Goal: Task Accomplishment & Management: Use online tool/utility

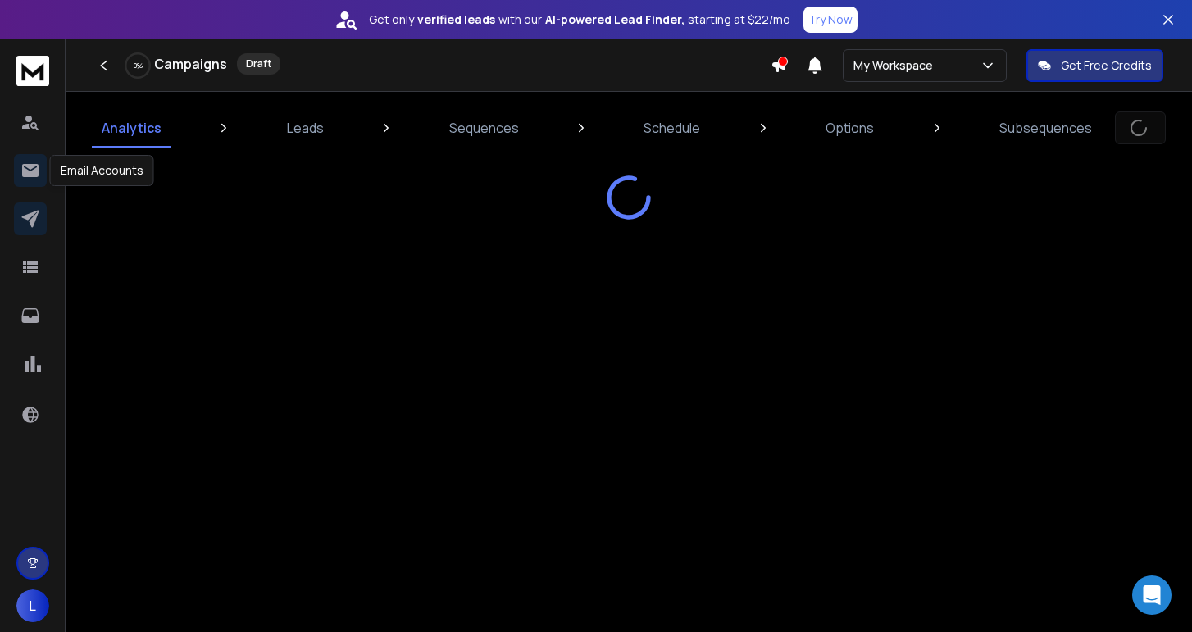
click at [31, 170] on icon at bounding box center [30, 170] width 16 height 13
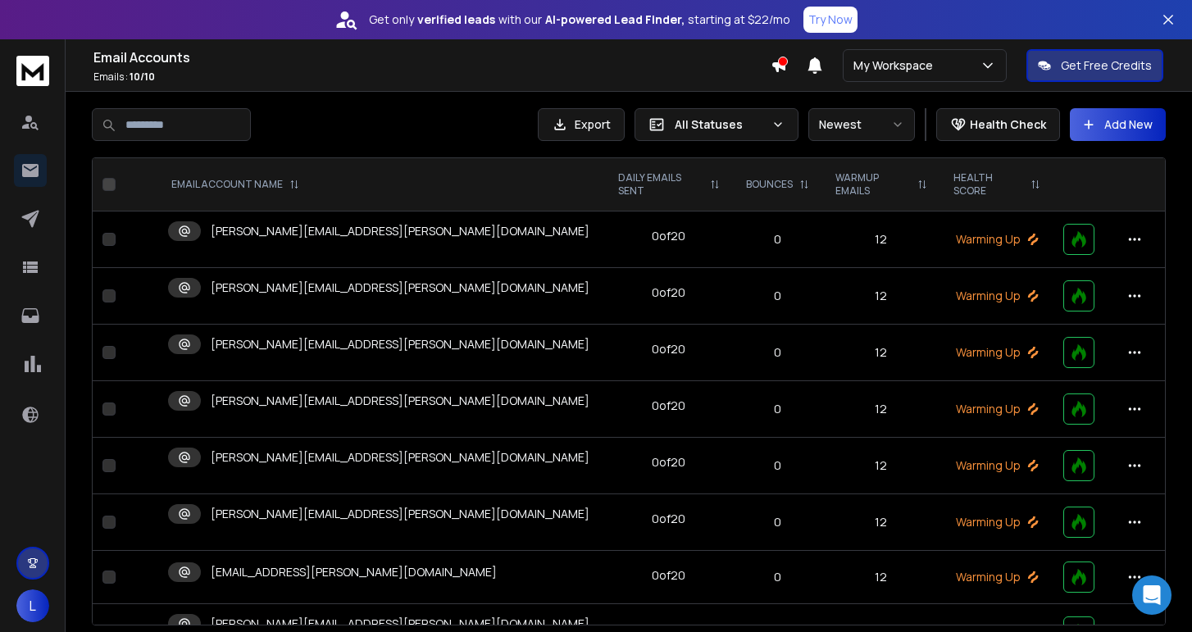
click at [738, 260] on td "0" at bounding box center [777, 239] width 89 height 57
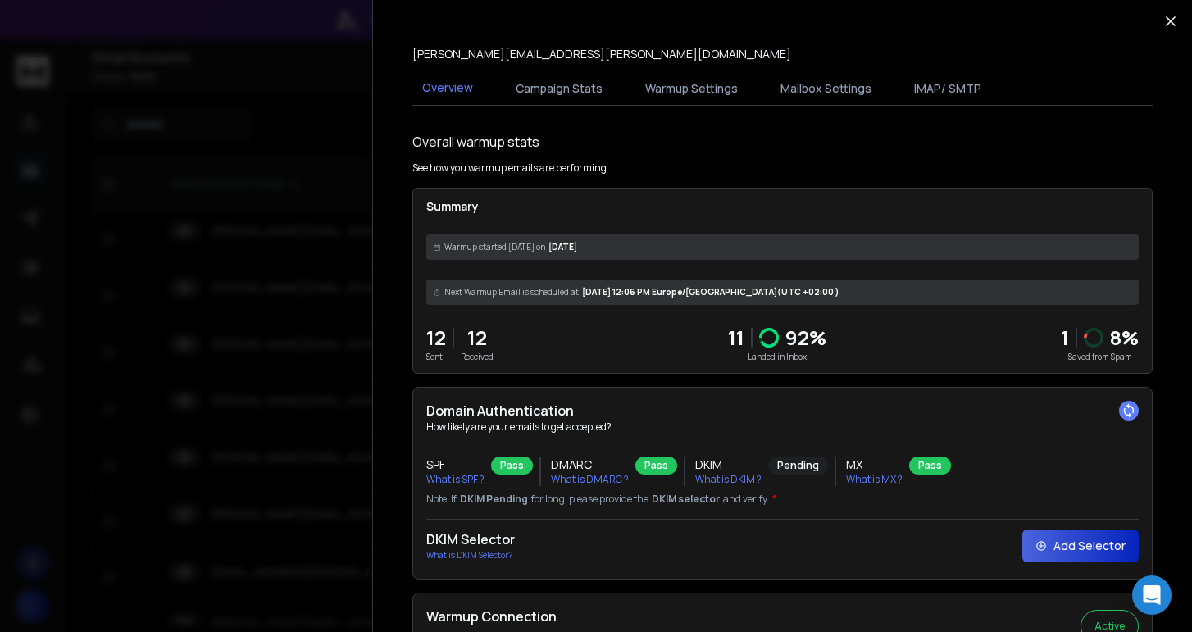
click at [1162, 20] on icon "button" at bounding box center [1170, 21] width 16 height 16
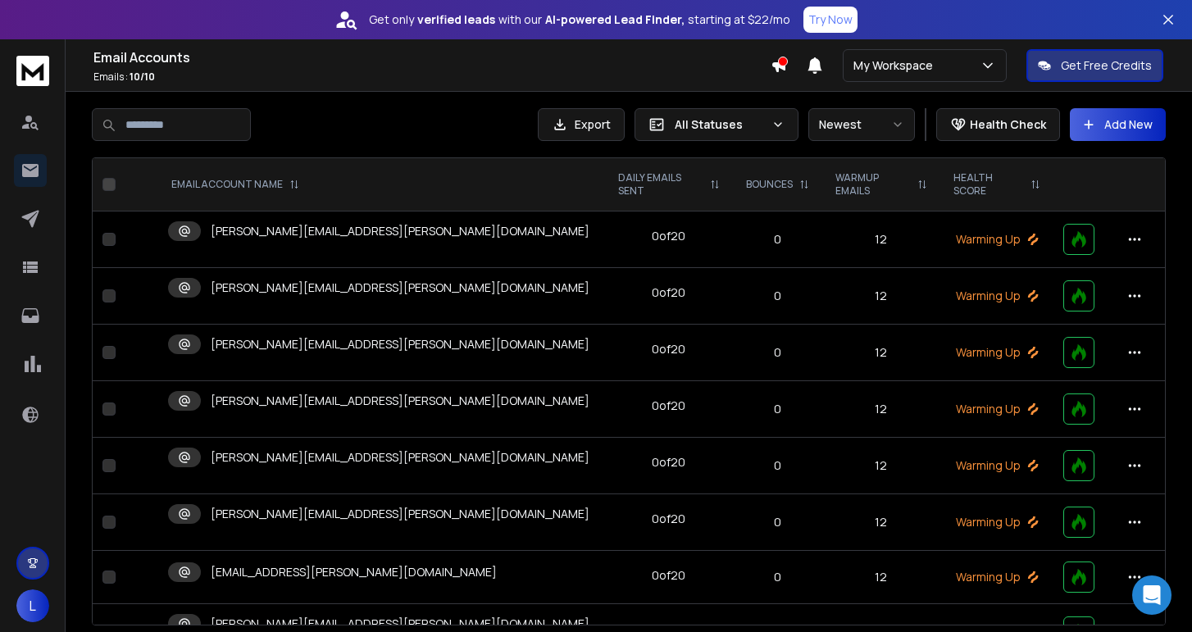
click at [614, 289] on td "0 of 20" at bounding box center [669, 289] width 128 height 43
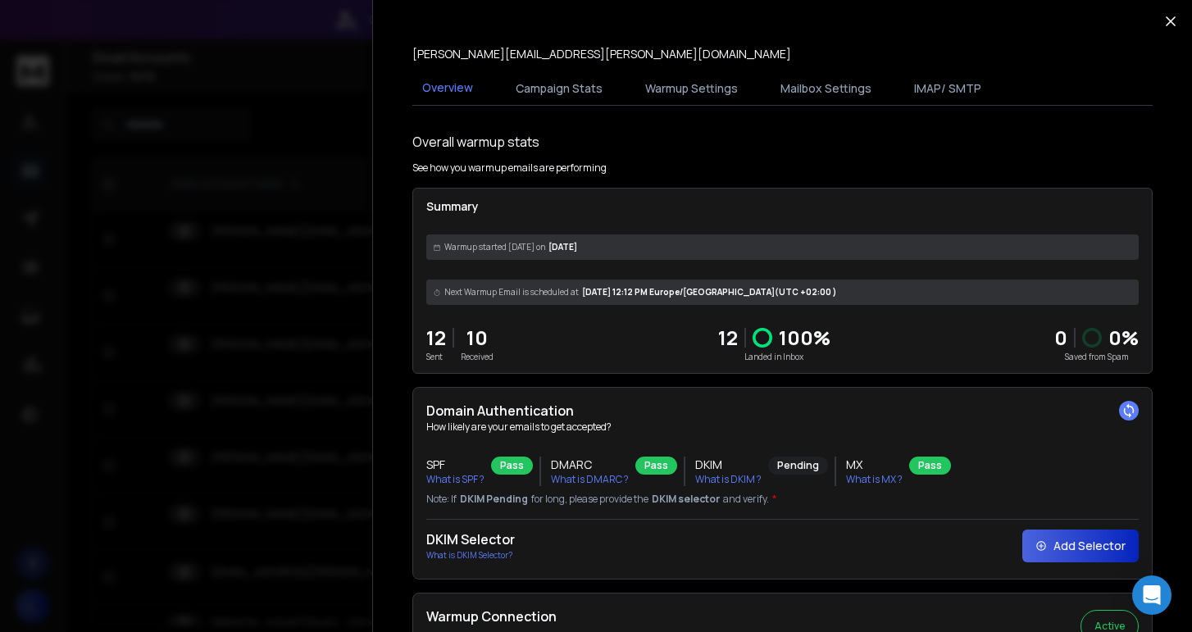
click at [1166, 16] on icon "button" at bounding box center [1170, 21] width 16 height 16
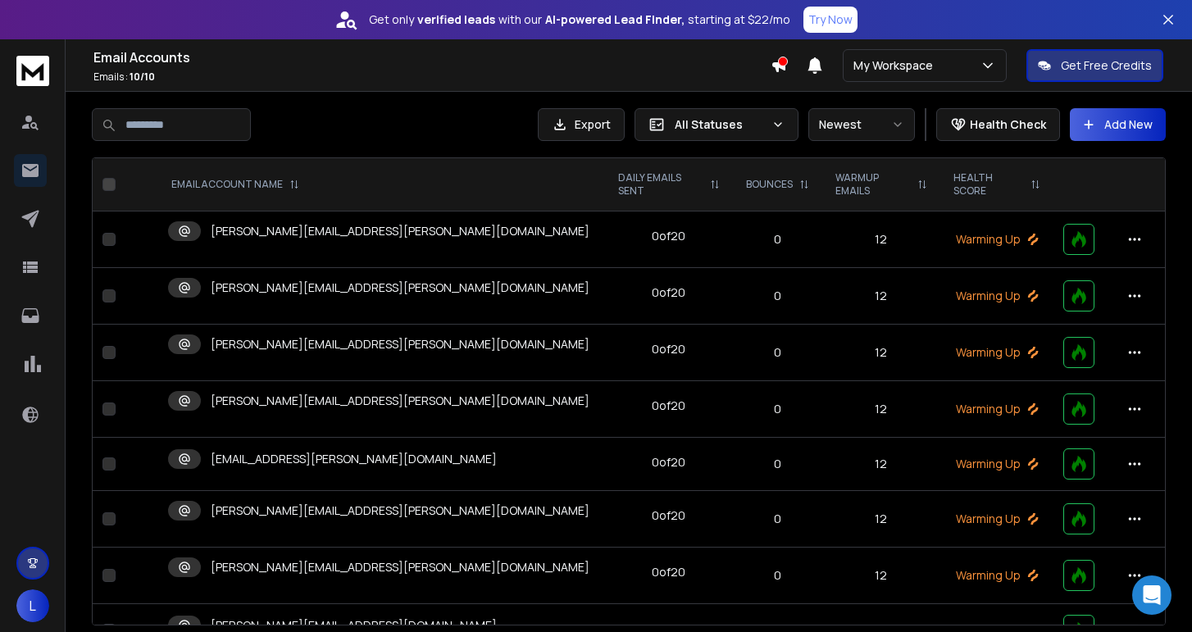
scroll to position [132, 0]
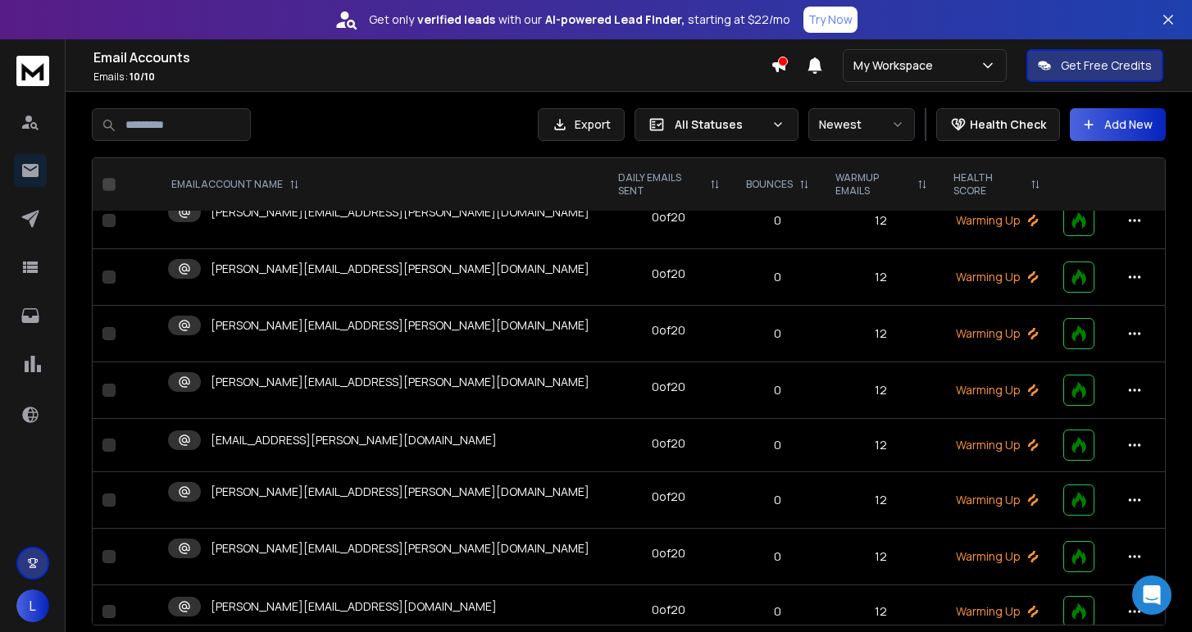
click at [605, 367] on td "0 of 20" at bounding box center [669, 383] width 128 height 43
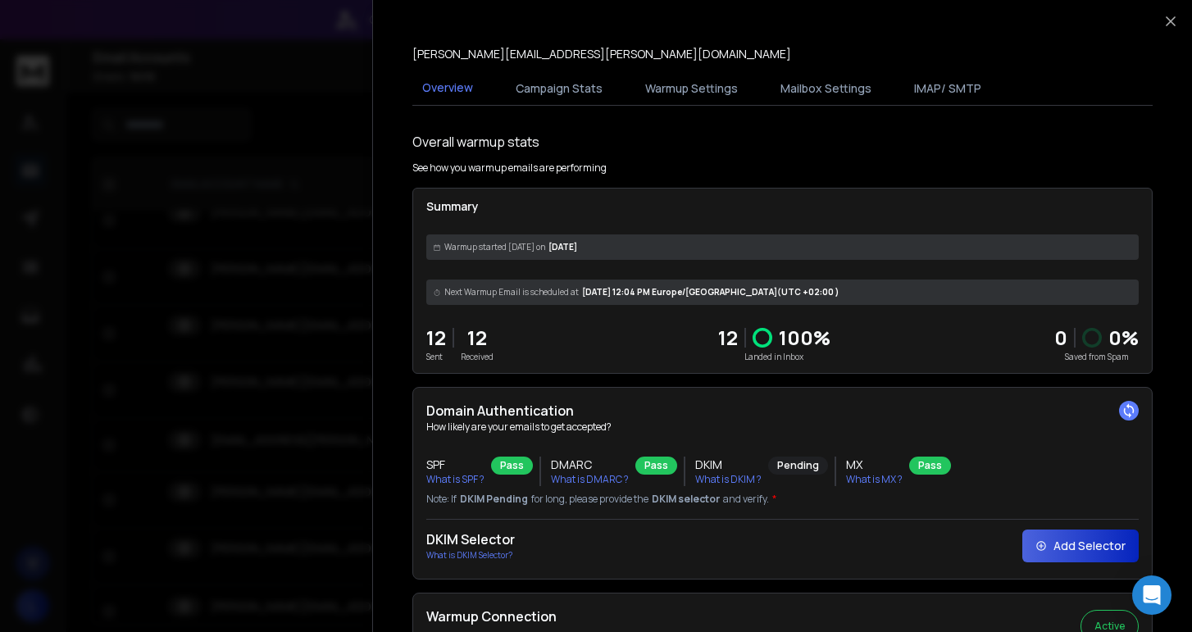
click at [1169, 31] on div "Multi Select Table Sheet lou.durand@getomniarank.com Overview Campaign Stats Wa…" at bounding box center [782, 316] width 820 height 632
click at [1163, 20] on icon "button" at bounding box center [1170, 21] width 16 height 16
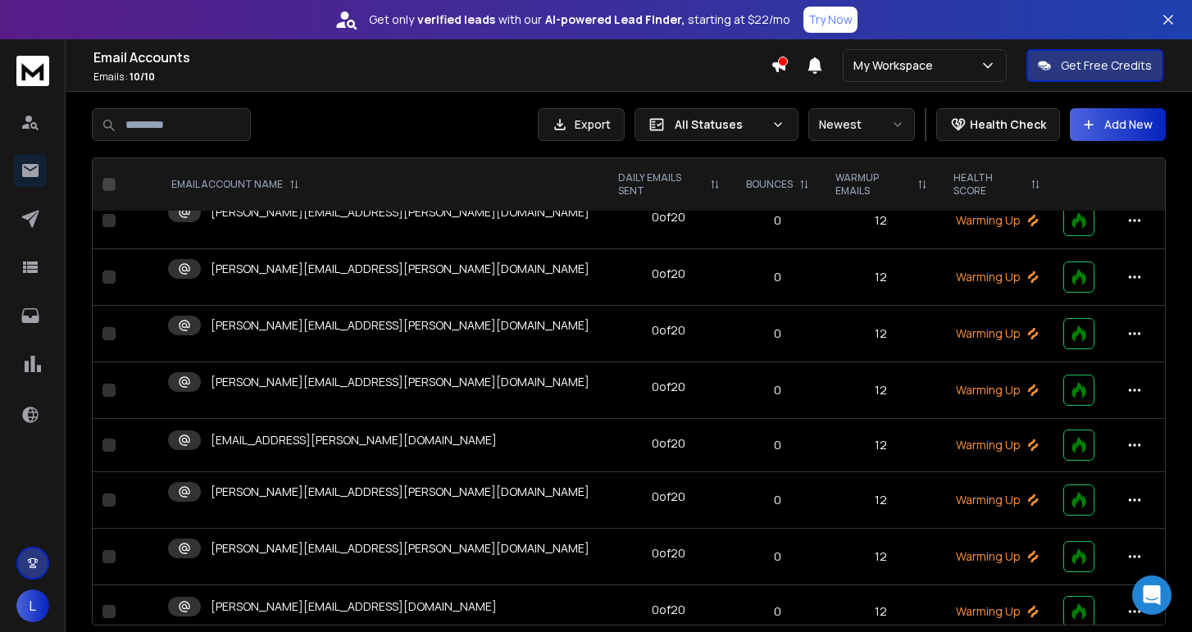
click at [304, 540] on p "leo.favre@tryomniarank.com" at bounding box center [400, 548] width 379 height 16
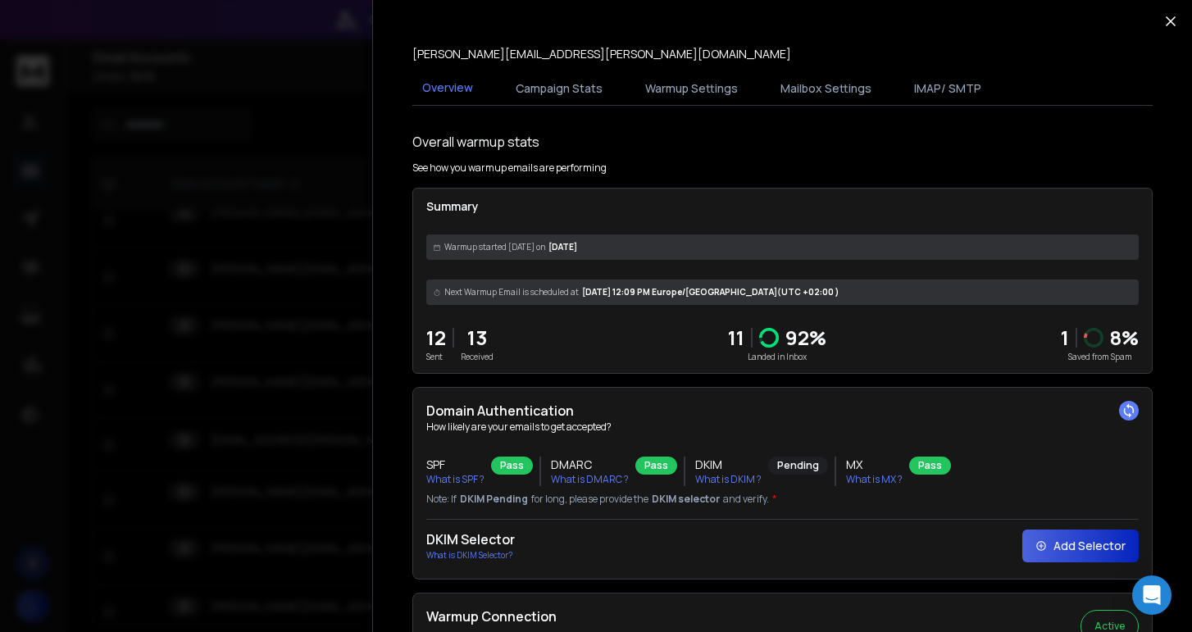
click at [1166, 20] on icon "button" at bounding box center [1170, 21] width 8 height 8
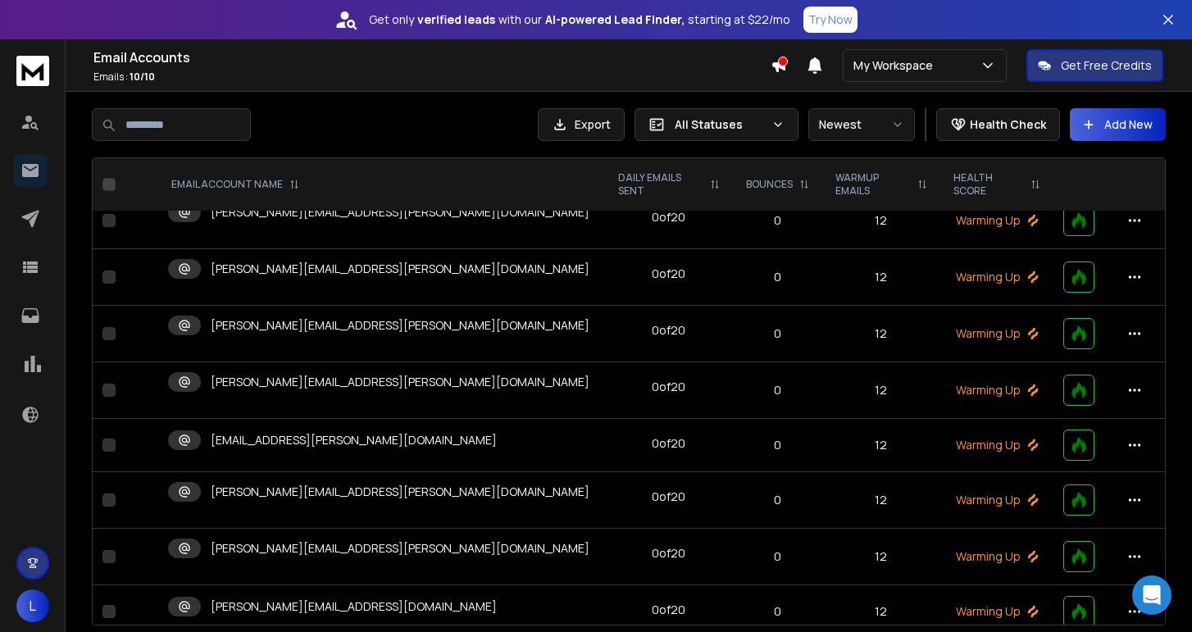
scroll to position [0, 0]
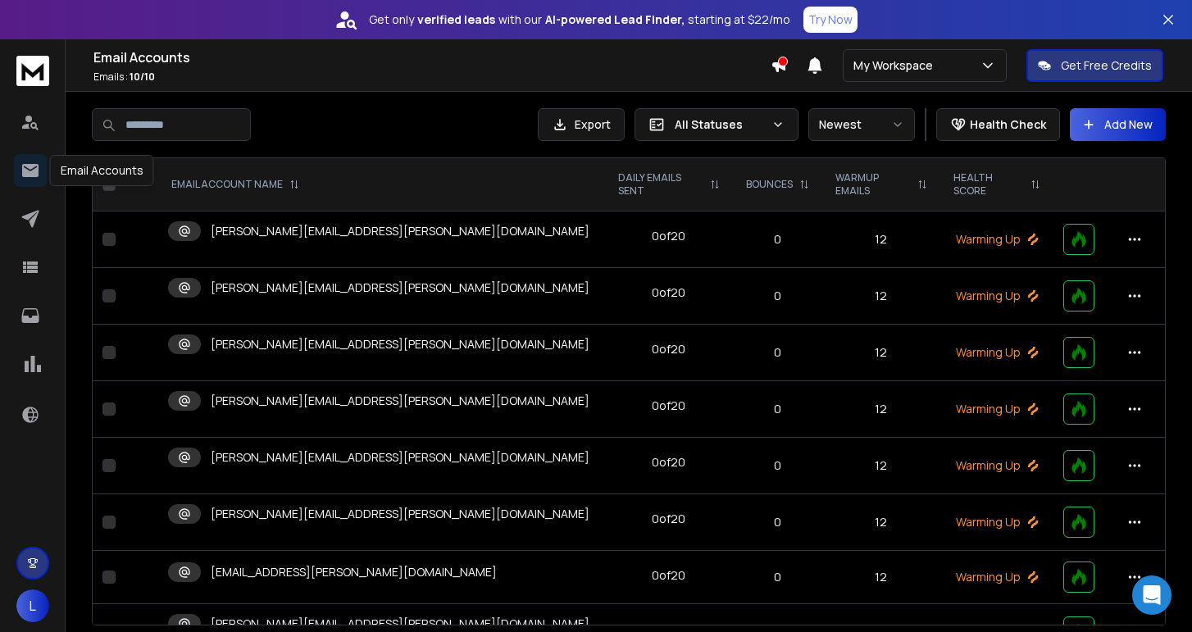
click at [33, 161] on icon at bounding box center [30, 171] width 20 height 20
